Goal: Check status

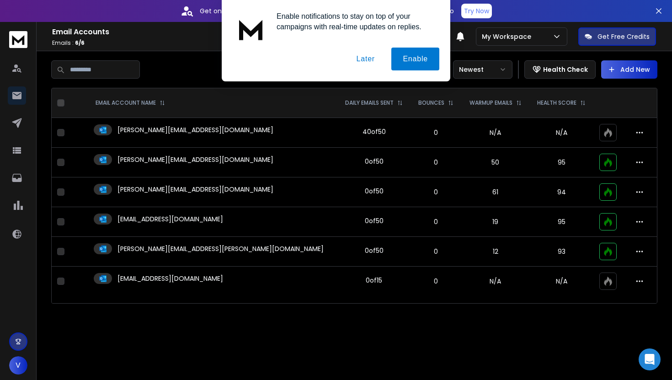
click at [365, 59] on button "Later" at bounding box center [365, 59] width 41 height 23
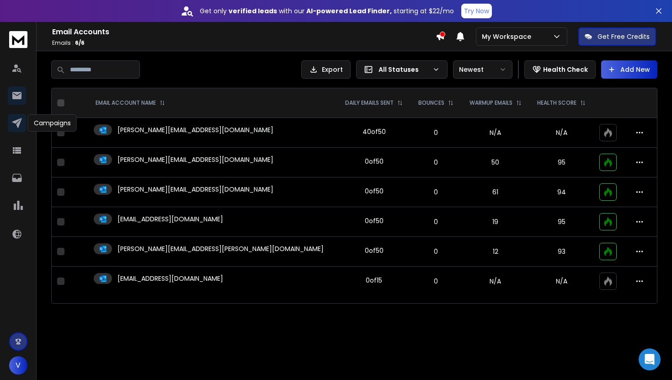
click at [20, 122] on icon at bounding box center [16, 122] width 11 height 11
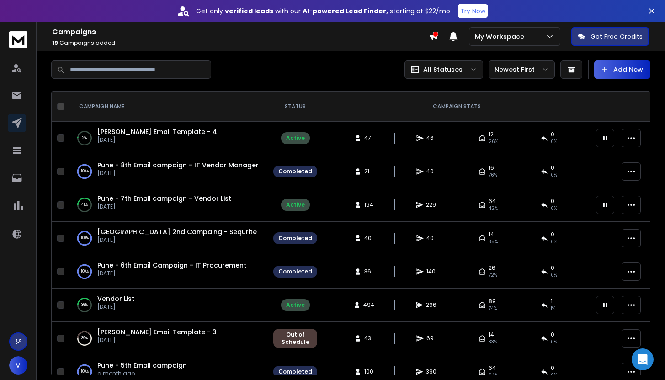
click at [130, 132] on span "[PERSON_NAME] Email Template - 4" at bounding box center [157, 131] width 120 height 9
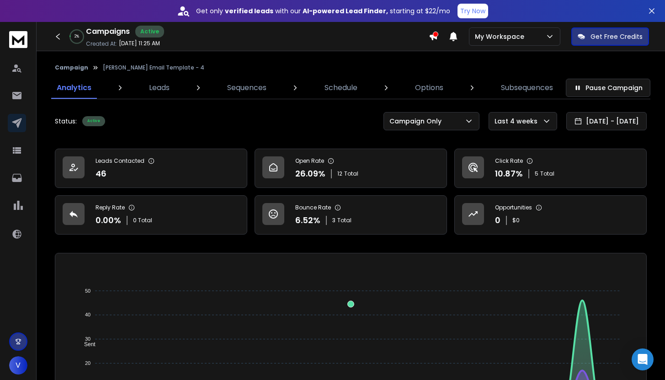
click at [354, 173] on span "Total" at bounding box center [351, 173] width 14 height 7
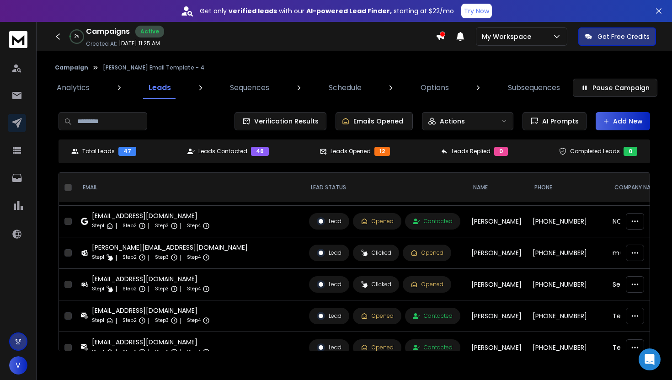
scroll to position [193, 0]
